Goal: Navigation & Orientation: Find specific page/section

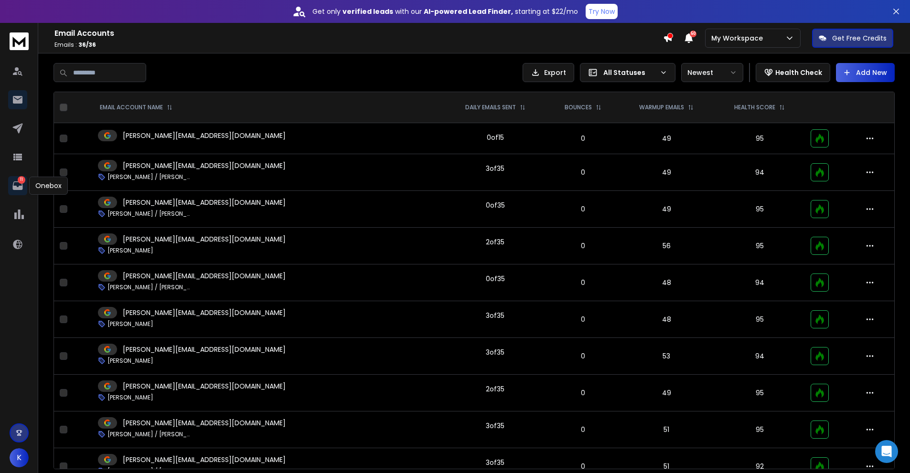
click at [21, 185] on icon at bounding box center [17, 185] width 11 height 11
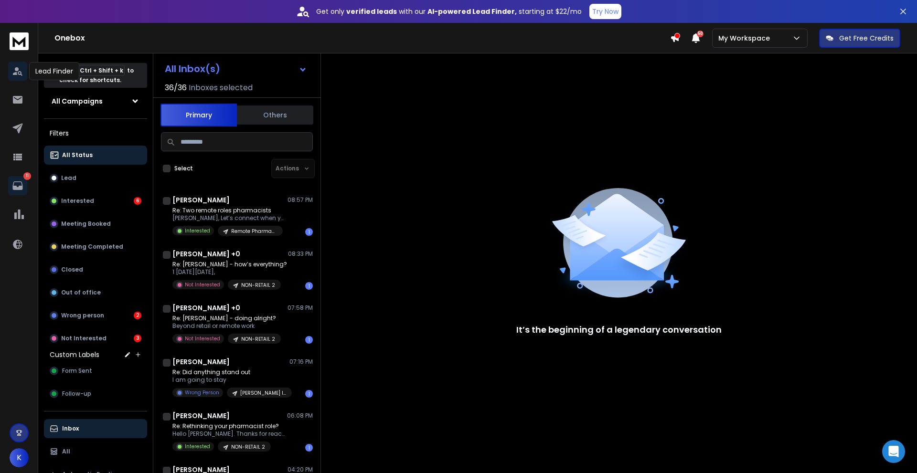
click at [17, 74] on icon at bounding box center [17, 70] width 11 height 11
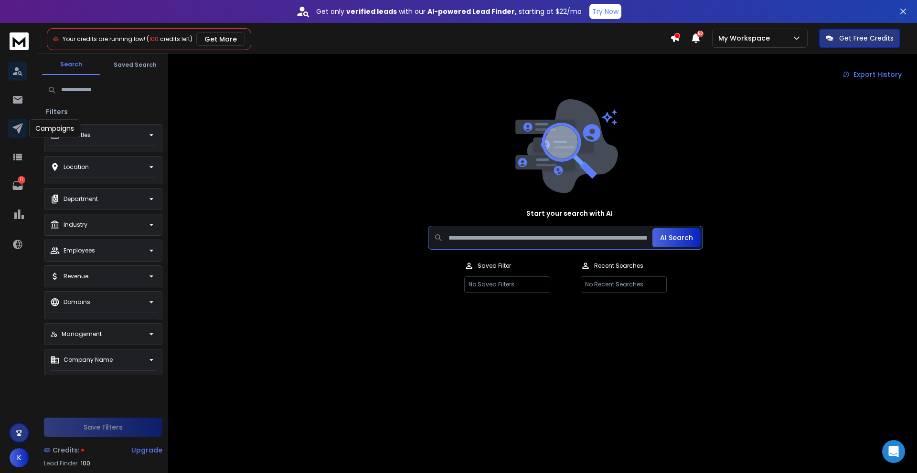
click at [17, 126] on icon at bounding box center [17, 128] width 10 height 10
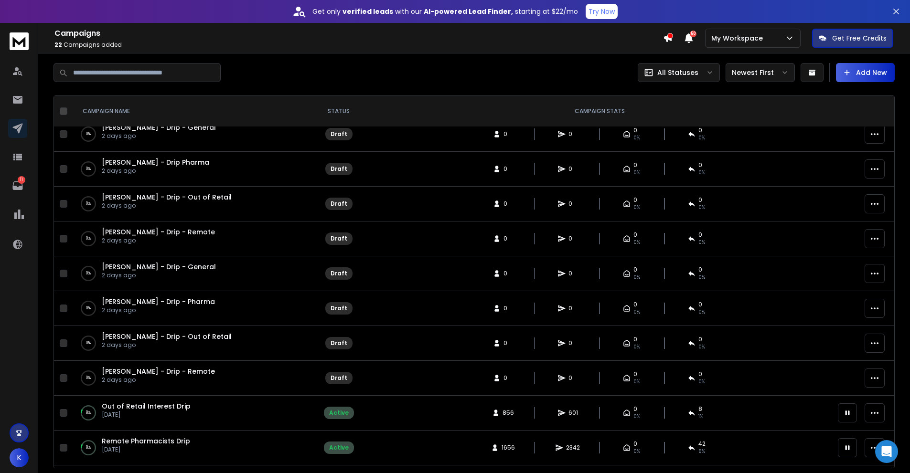
scroll to position [48, 0]
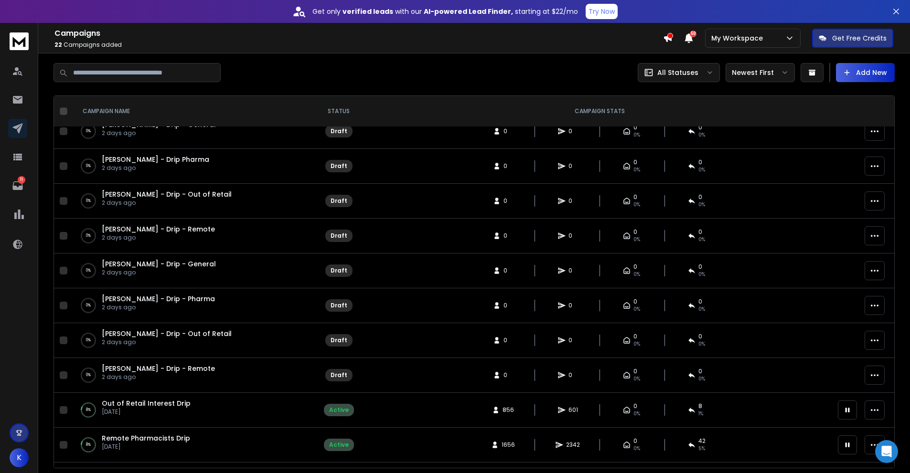
click at [14, 421] on div "11 K" at bounding box center [19, 250] width 38 height 454
click at [16, 459] on span "K" at bounding box center [19, 458] width 19 height 19
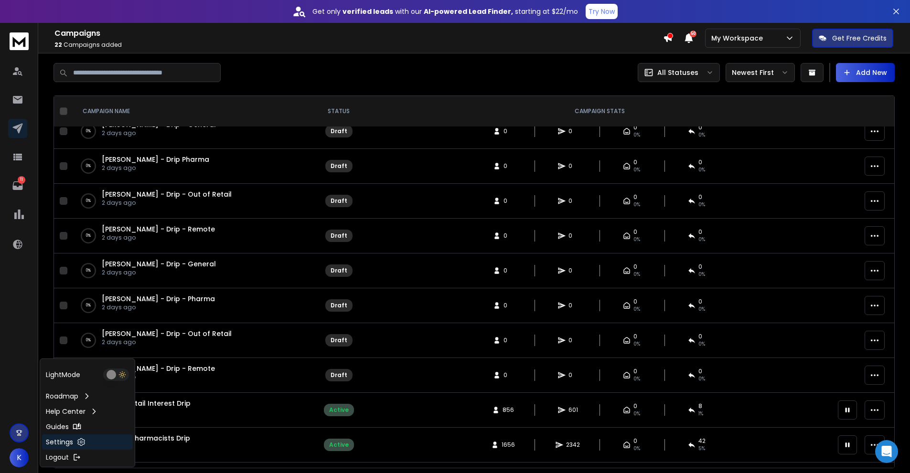
click at [85, 439] on icon at bounding box center [81, 442] width 9 height 9
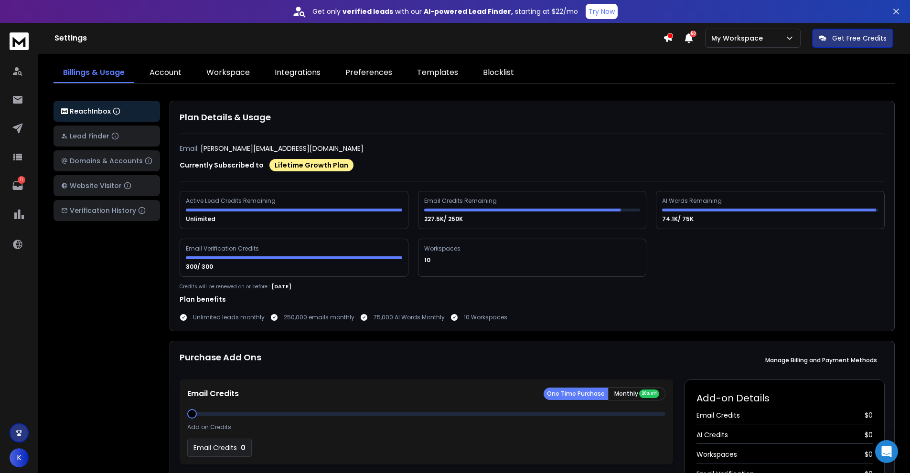
click at [295, 75] on link "Integrations" at bounding box center [297, 73] width 65 height 20
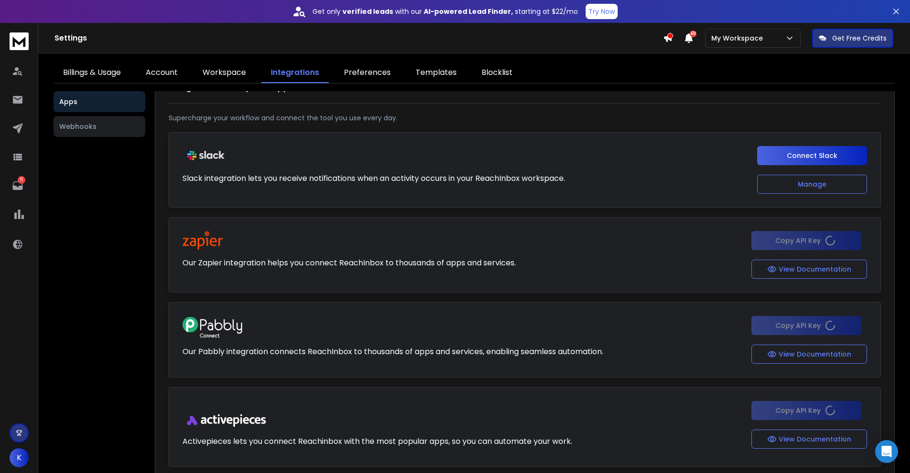
scroll to position [95, 0]
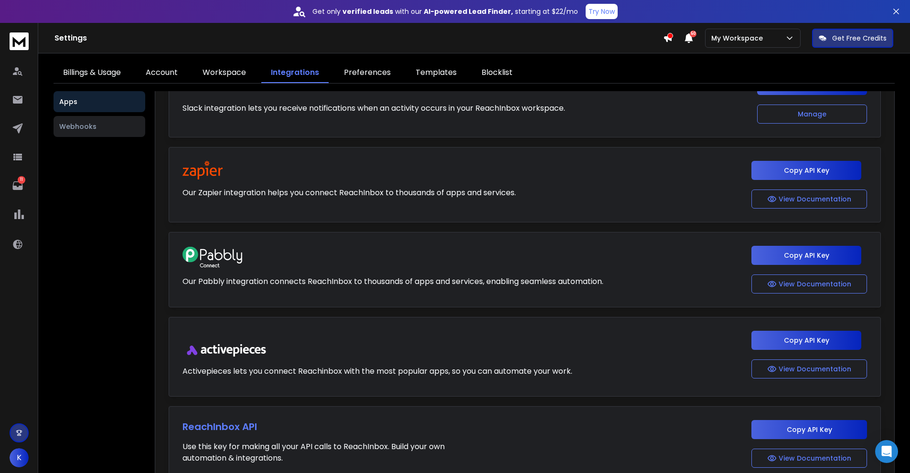
click at [815, 426] on button "Copy API Key" at bounding box center [809, 429] width 116 height 19
click at [784, 424] on button "Copy API Key" at bounding box center [809, 429] width 116 height 19
